Goal: Information Seeking & Learning: Stay updated

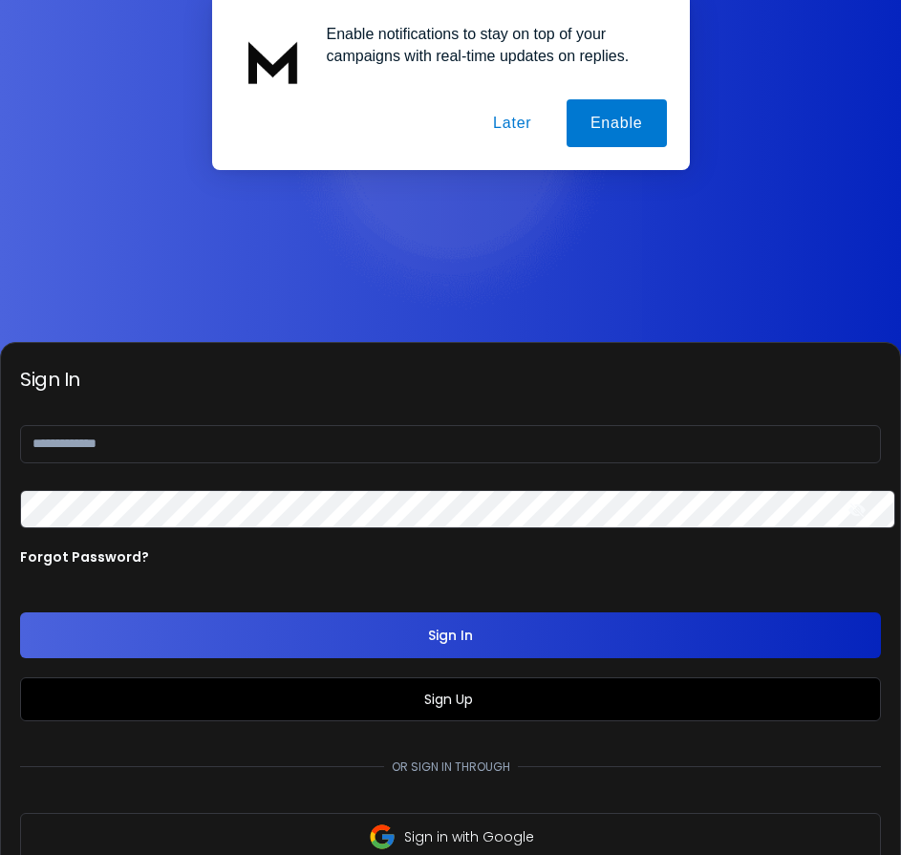
click at [614, 431] on input "email" at bounding box center [450, 444] width 861 height 38
type input "**********"
click at [20, 612] on button "Sign In" at bounding box center [450, 635] width 861 height 46
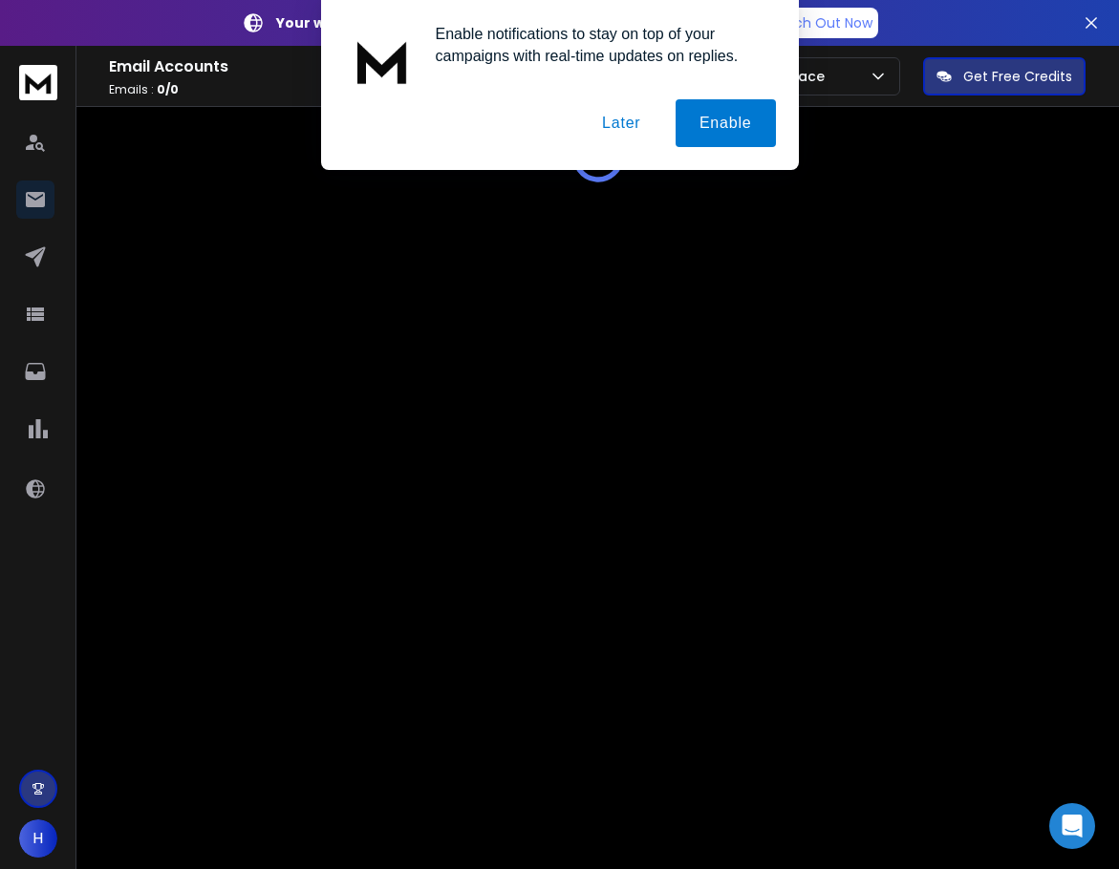
click at [617, 125] on button "Later" at bounding box center [621, 123] width 86 height 48
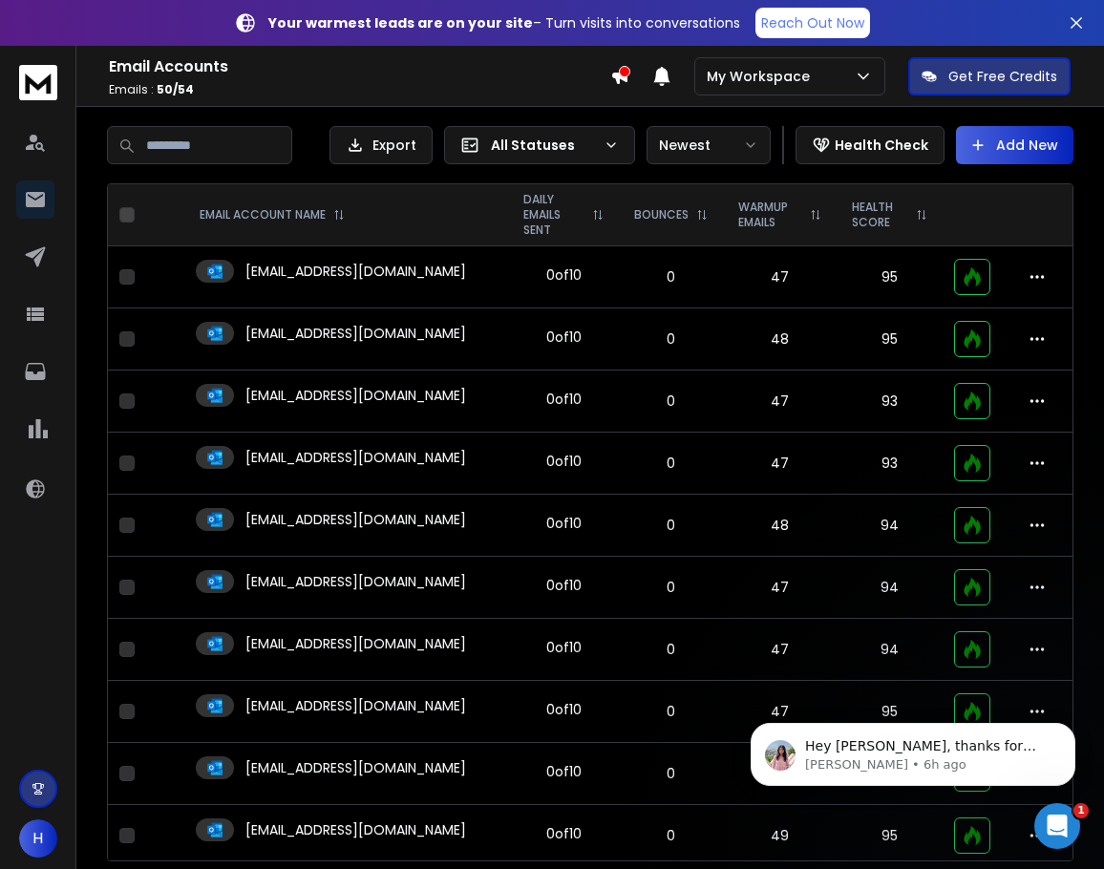
click at [1052, 828] on icon "Open Intercom Messenger" at bounding box center [1058, 827] width 32 height 32
click at [1052, 828] on icon "Close Intercom Messenger" at bounding box center [1057, 826] width 23 height 23
click at [1052, 828] on icon "Open Intercom Messenger" at bounding box center [1058, 827] width 32 height 32
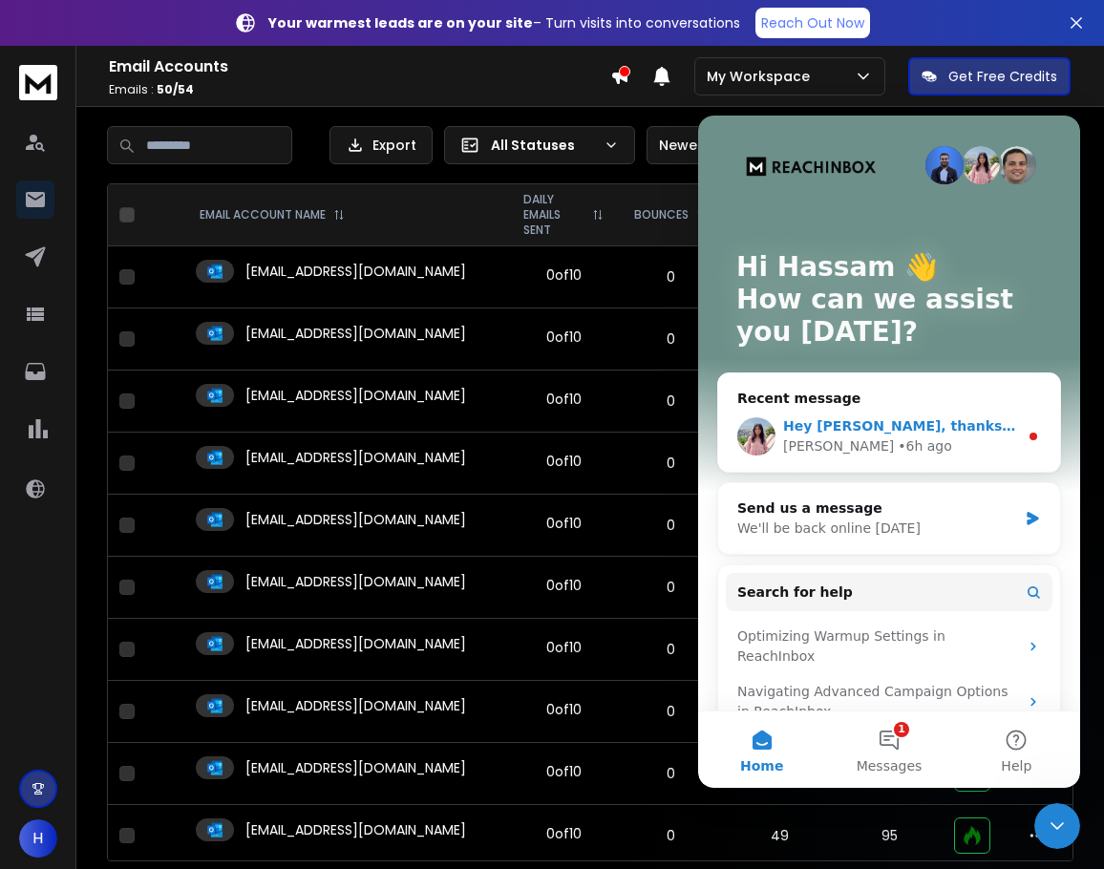
click at [898, 442] on div "• 6h ago" at bounding box center [925, 447] width 54 height 20
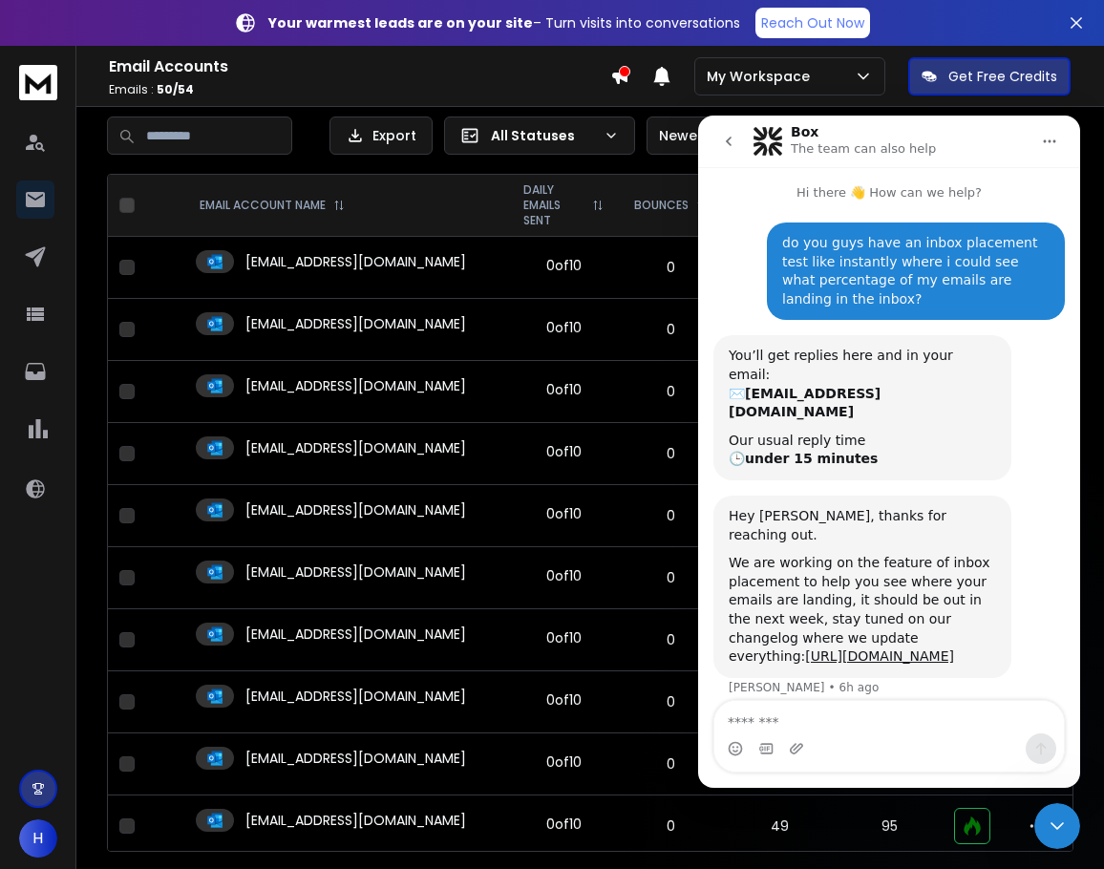
scroll to position [9, 0]
click at [848, 649] on link "[URL][DOMAIN_NAME]" at bounding box center [879, 656] width 149 height 15
click at [729, 144] on icon "go back" at bounding box center [729, 142] width 6 height 10
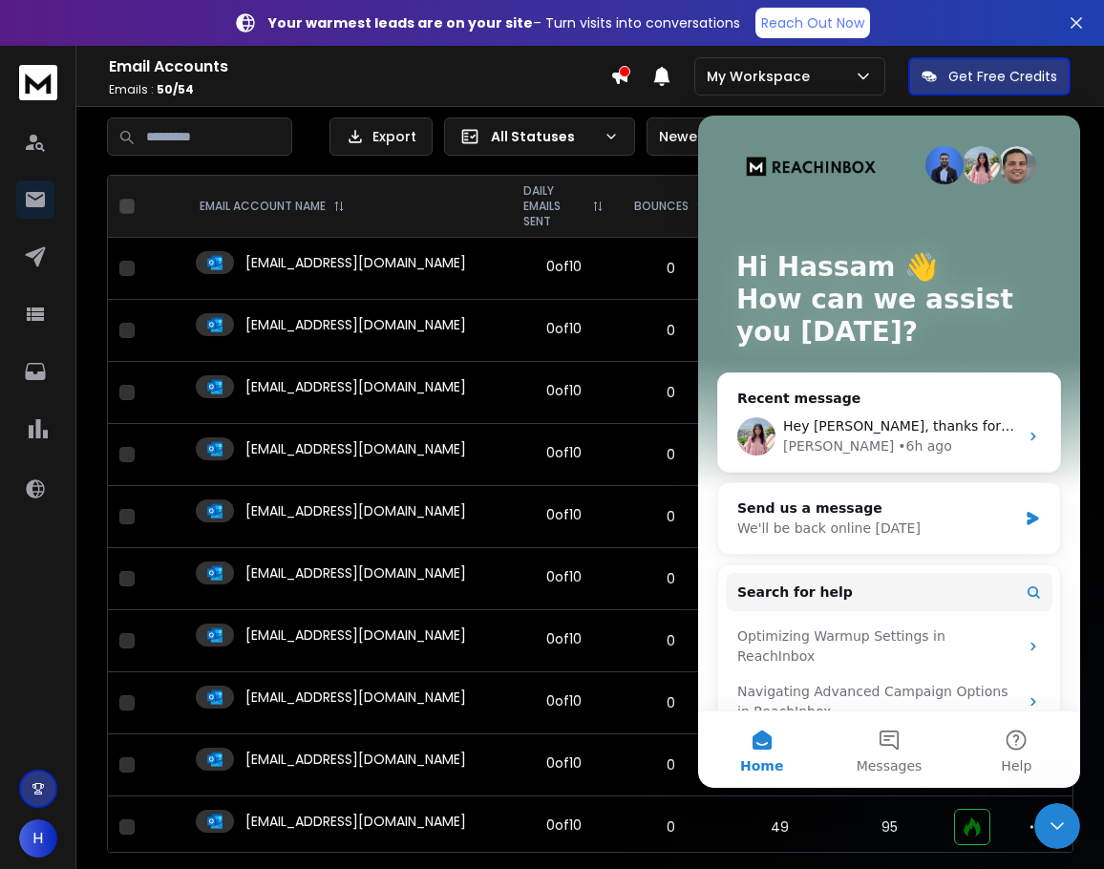
click at [1058, 837] on icon "Close Intercom Messenger" at bounding box center [1057, 826] width 23 height 23
